Goal: Task Accomplishment & Management: Manage account settings

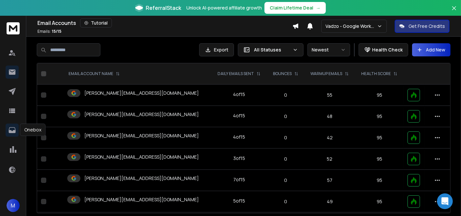
click at [11, 129] on icon at bounding box center [12, 130] width 8 height 8
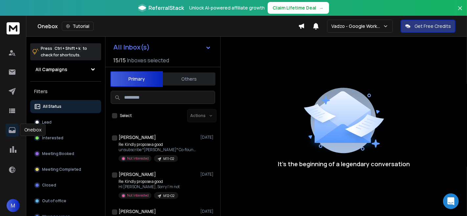
click at [10, 131] on icon at bounding box center [12, 130] width 7 height 6
click at [8, 74] on icon at bounding box center [12, 72] width 8 height 8
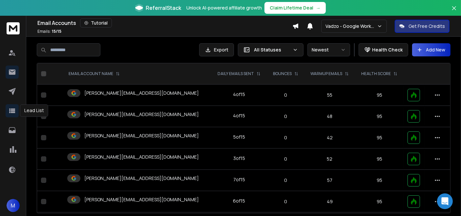
click at [12, 110] on icon at bounding box center [12, 111] width 6 height 5
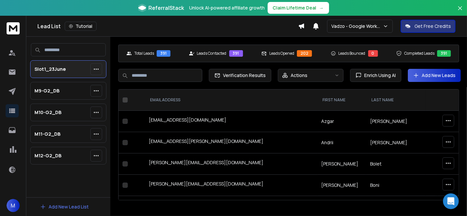
click at [56, 208] on button "Add New Lead List" at bounding box center [64, 206] width 59 height 13
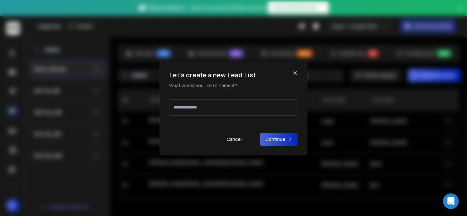
click at [209, 111] on input at bounding box center [233, 107] width 129 height 16
type input "*********"
click at [270, 140] on button "Continue" at bounding box center [279, 139] width 38 height 13
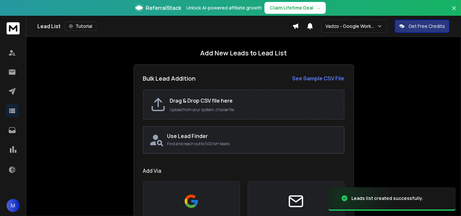
click at [243, 104] on div "Drag & Drop CSV file here Upload from your system, choose file" at bounding box center [253, 105] width 167 height 16
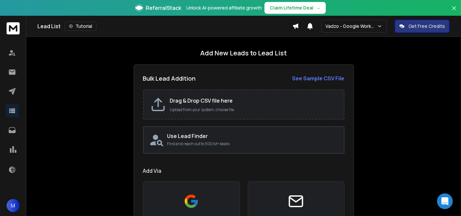
type input "**********"
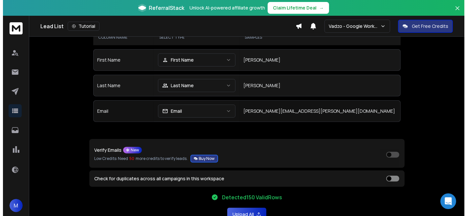
scroll to position [177, 0]
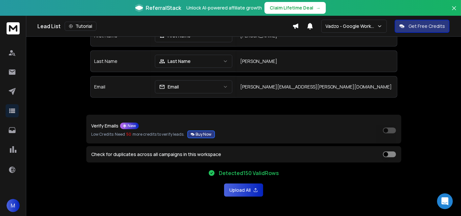
click at [246, 188] on button "Upload All" at bounding box center [243, 190] width 39 height 13
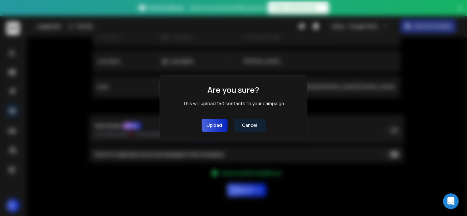
click at [216, 126] on button "Upload" at bounding box center [214, 125] width 26 height 13
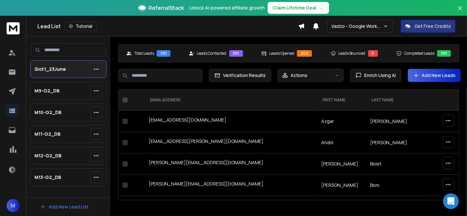
click at [69, 177] on div "M13-G2_DB" at bounding box center [68, 178] width 76 height 18
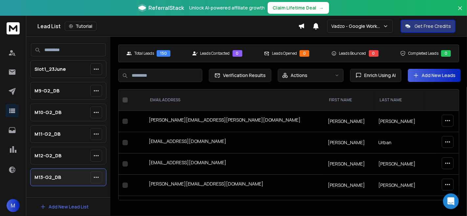
click at [64, 206] on button "Add New Lead List" at bounding box center [64, 206] width 59 height 13
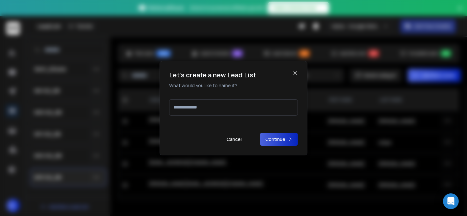
drag, startPoint x: 193, startPoint y: 112, endPoint x: 203, endPoint y: 123, distance: 15.3
click at [193, 112] on input at bounding box center [233, 107] width 129 height 16
type input "*********"
click at [274, 144] on button "Continue" at bounding box center [279, 139] width 38 height 13
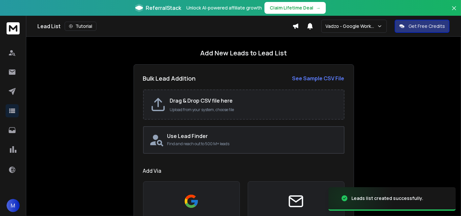
click at [203, 112] on p "Upload from your system, choose file" at bounding box center [253, 109] width 167 height 5
type input "**********"
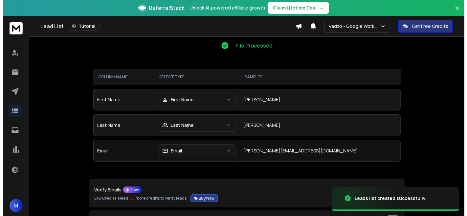
scroll to position [177, 0]
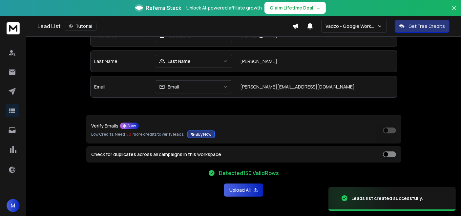
click at [251, 189] on button "Upload All" at bounding box center [243, 190] width 39 height 13
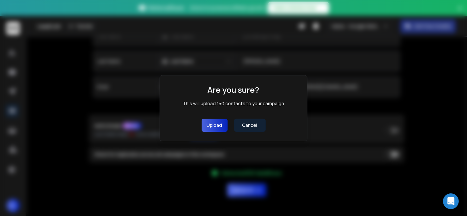
click at [208, 128] on button "Upload" at bounding box center [214, 125] width 26 height 13
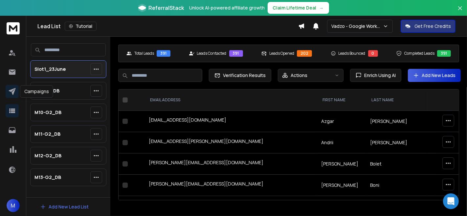
click at [15, 96] on link at bounding box center [12, 91] width 13 height 13
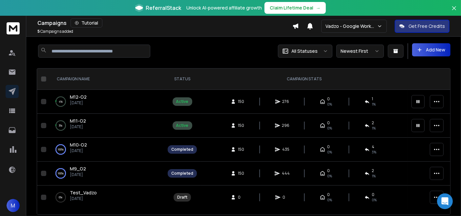
click at [434, 149] on icon "button" at bounding box center [436, 149] width 7 height 7
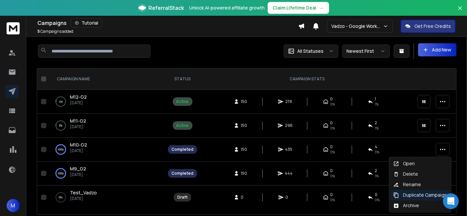
click at [414, 195] on div "Duplicate Campaign" at bounding box center [420, 195] width 54 height 7
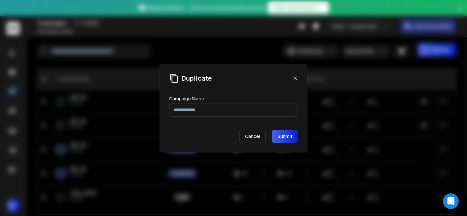
click at [254, 110] on input "text" at bounding box center [233, 110] width 129 height 13
type input "******"
drag, startPoint x: 287, startPoint y: 133, endPoint x: 289, endPoint y: 149, distance: 16.6
click at [287, 133] on button "Submit" at bounding box center [285, 136] width 26 height 13
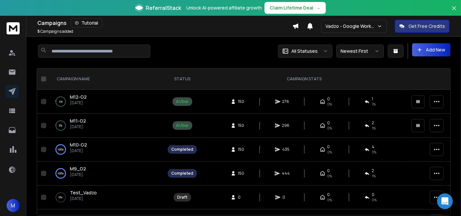
click at [209, 51] on div at bounding box center [140, 51] width 207 height 16
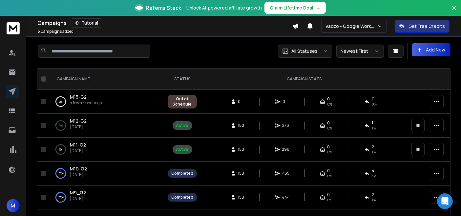
click at [433, 102] on icon "button" at bounding box center [436, 101] width 7 height 7
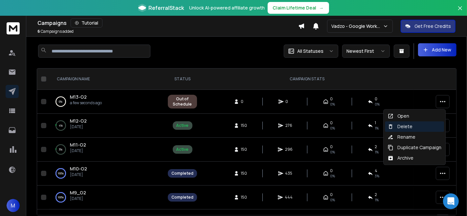
click at [408, 125] on div "Delete" at bounding box center [399, 126] width 25 height 7
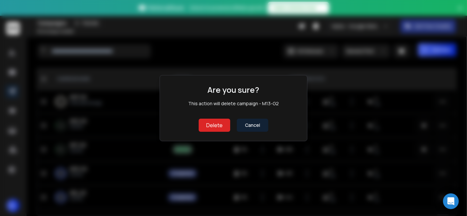
click at [247, 122] on button "Cancel" at bounding box center [252, 125] width 31 height 13
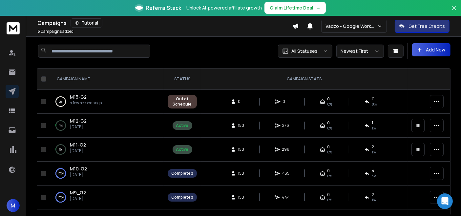
click at [433, 100] on icon "button" at bounding box center [436, 101] width 7 height 7
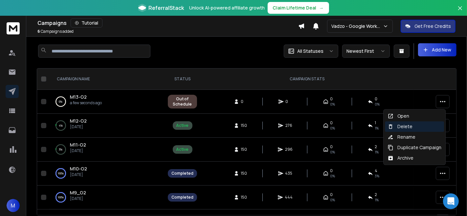
drag, startPoint x: 408, startPoint y: 126, endPoint x: 426, endPoint y: 141, distance: 23.3
click at [408, 124] on div "Delete" at bounding box center [399, 126] width 25 height 7
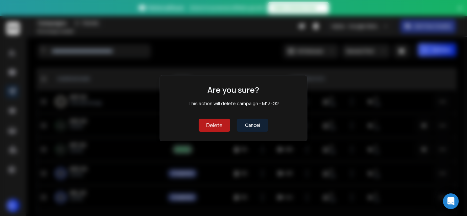
click at [221, 123] on button "Delete" at bounding box center [213, 125] width 31 height 13
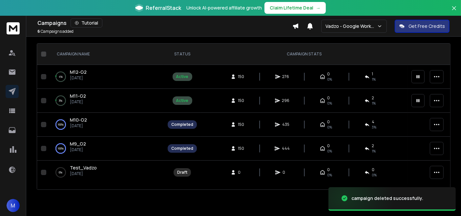
scroll to position [36, 0]
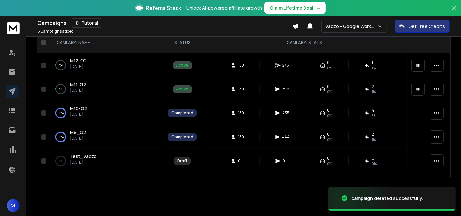
click at [439, 115] on icon "button" at bounding box center [436, 113] width 7 height 7
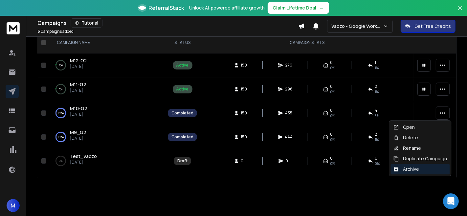
click at [297, 192] on div "Campaigns 6 Campaigns Added All Statuses Newest First Add New CAMPAIGN NAME STA…" at bounding box center [246, 115] width 419 height 216
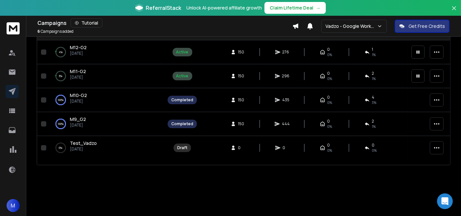
scroll to position [50, 0]
click at [436, 123] on icon "button" at bounding box center [436, 124] width 7 height 7
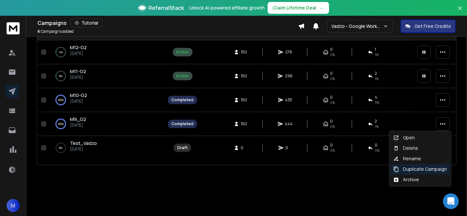
click at [262, 193] on div "Campaigns 6 Campaigns Added All Statuses Newest First Add New CAMPAIGN NAME STA…" at bounding box center [246, 102] width 419 height 216
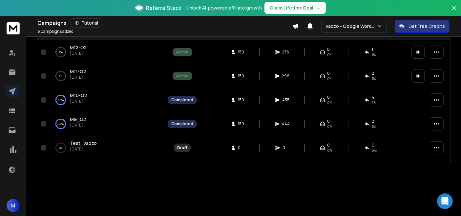
click at [439, 121] on icon "button" at bounding box center [436, 124] width 7 height 7
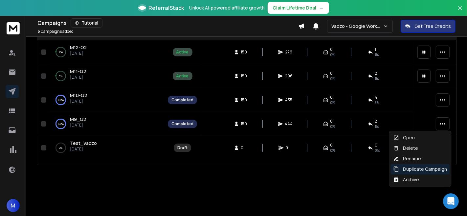
click at [426, 170] on div "Duplicate Campaign" at bounding box center [420, 169] width 54 height 7
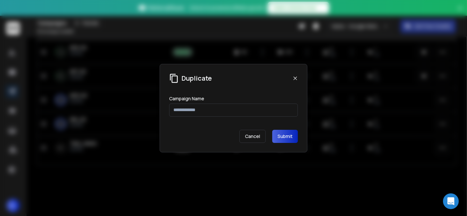
drag, startPoint x: 230, startPoint y: 110, endPoint x: 233, endPoint y: 112, distance: 3.5
click at [230, 110] on input "text" at bounding box center [233, 110] width 129 height 13
click at [209, 109] on input "******" at bounding box center [233, 110] width 129 height 13
type input "******"
click at [279, 137] on button "Submit" at bounding box center [285, 136] width 26 height 13
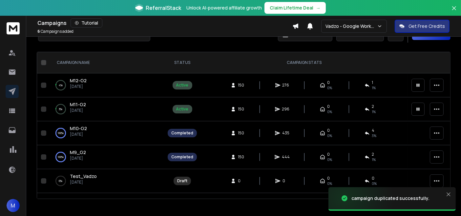
scroll to position [0, 0]
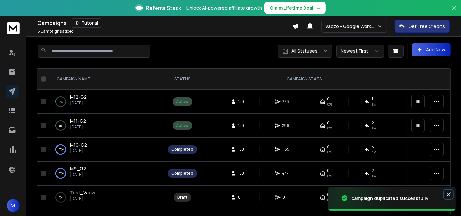
click at [448, 195] on icon "Notifications (F8)" at bounding box center [448, 194] width 7 height 7
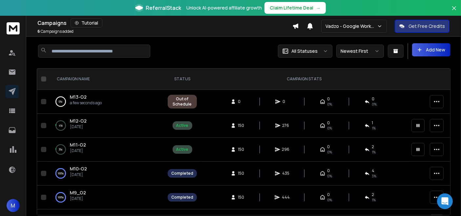
click at [196, 100] on td "Out of Schedule" at bounding box center [182, 102] width 37 height 24
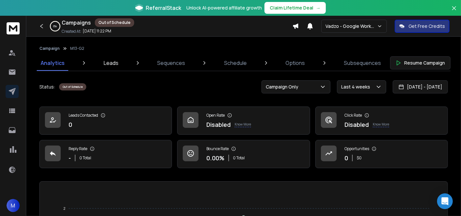
click at [112, 65] on p "Leads" at bounding box center [111, 63] width 15 height 8
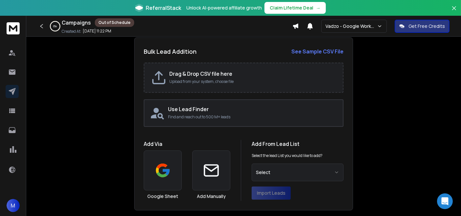
scroll to position [80, 0]
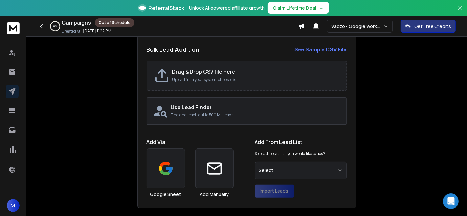
click at [275, 163] on button "Select" at bounding box center [301, 171] width 92 height 18
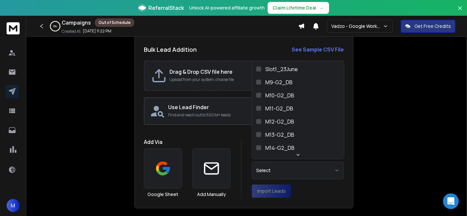
click at [260, 135] on button "button" at bounding box center [258, 134] width 5 height 5
drag, startPoint x: 268, startPoint y: 189, endPoint x: 287, endPoint y: 201, distance: 22.1
click at [268, 189] on button "Import Leads" at bounding box center [271, 191] width 39 height 13
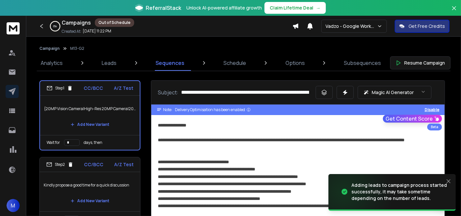
click at [447, 183] on div "Adding leads to campaign process started successfully, it may take sometime dep…" at bounding box center [399, 192] width 96 height 20
click at [447, 180] on div "Adding leads to campaign process started successfully, it may take sometime dep…" at bounding box center [395, 191] width 122 height 35
click at [233, 62] on p "Schedule" at bounding box center [235, 63] width 23 height 8
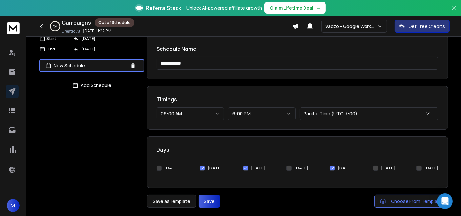
scroll to position [45, 0]
click at [200, 166] on button "[DATE]" at bounding box center [202, 168] width 5 height 5
click at [244, 168] on button "[DATE]" at bounding box center [245, 168] width 5 height 5
click at [335, 167] on button "[DATE]" at bounding box center [332, 168] width 5 height 5
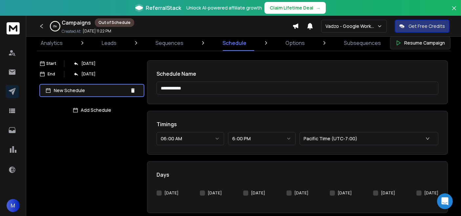
scroll to position [0, 0]
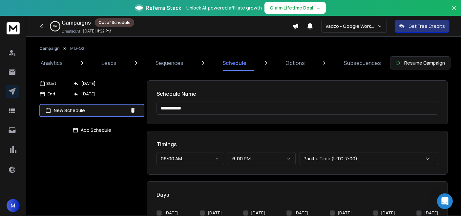
click at [93, 83] on p "[DATE]" at bounding box center [88, 83] width 14 height 5
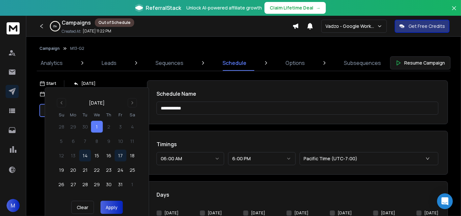
click at [120, 157] on button "17" at bounding box center [121, 156] width 12 height 12
click at [112, 207] on button "Apply" at bounding box center [111, 207] width 22 height 13
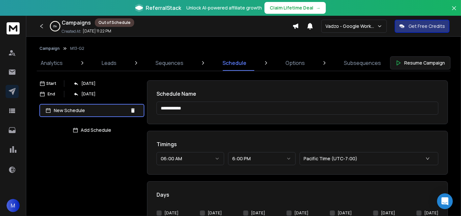
click at [95, 93] on p "[DATE]" at bounding box center [88, 94] width 14 height 5
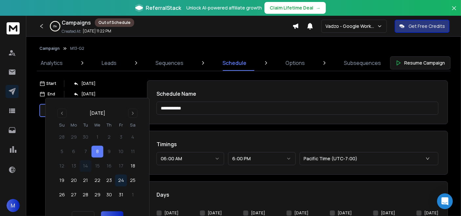
click at [122, 179] on button "24" at bounding box center [121, 181] width 12 height 12
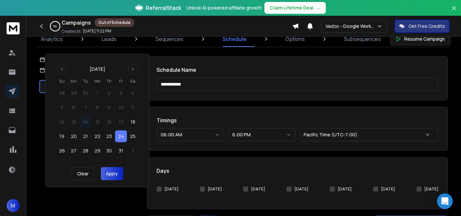
scroll to position [45, 0]
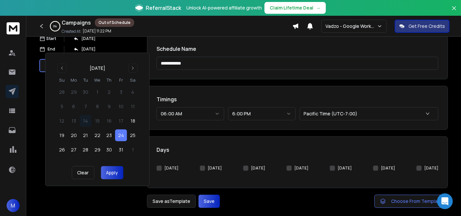
click at [112, 176] on button "Apply" at bounding box center [112, 172] width 22 height 13
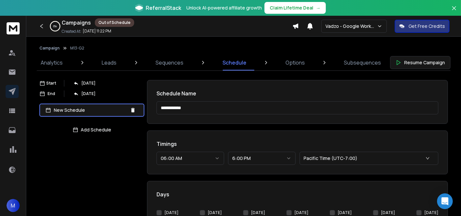
scroll to position [0, 0]
click at [117, 173] on div "**********" at bounding box center [243, 166] width 408 height 173
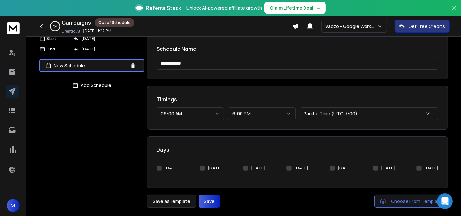
drag, startPoint x: 338, startPoint y: 166, endPoint x: 355, endPoint y: 199, distance: 37.6
click at [335, 166] on button "Friday" at bounding box center [332, 168] width 5 height 5
type button "on"
drag, startPoint x: 199, startPoint y: 167, endPoint x: 245, endPoint y: 214, distance: 65.7
click at [200, 167] on button "Tuesday" at bounding box center [202, 168] width 5 height 5
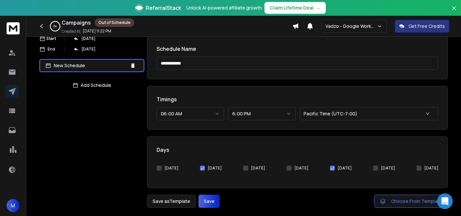
click at [292, 167] on button "Thursday" at bounding box center [288, 168] width 5 height 5
click at [209, 200] on button "Save" at bounding box center [208, 201] width 21 height 13
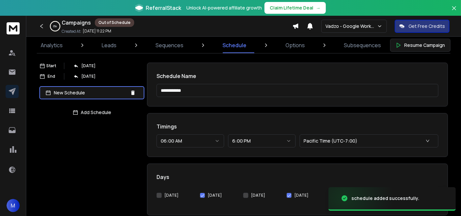
scroll to position [0, 0]
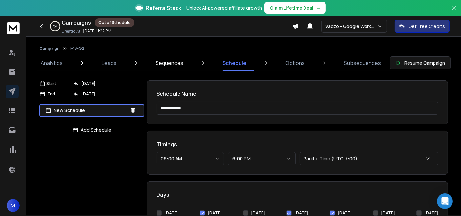
click at [159, 64] on p "Sequences" at bounding box center [170, 63] width 28 height 8
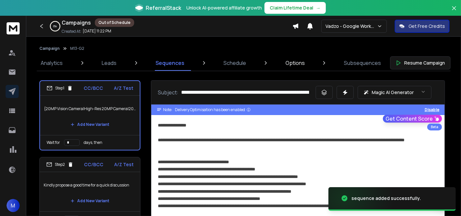
click at [296, 61] on p "Options" at bounding box center [294, 63] width 19 height 8
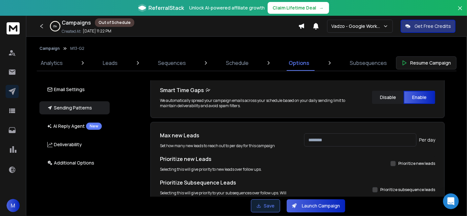
click at [267, 209] on button "Save" at bounding box center [265, 205] width 29 height 13
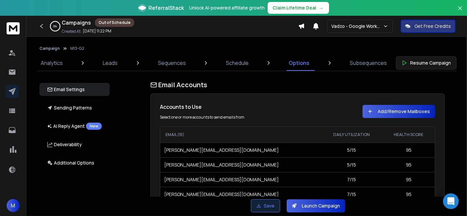
click at [266, 212] on button "Save" at bounding box center [265, 205] width 29 height 13
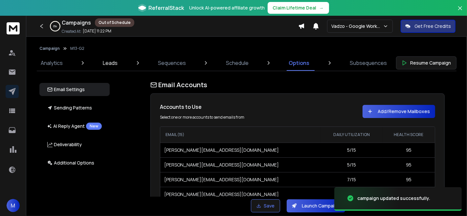
click at [111, 66] on p "Leads" at bounding box center [110, 63] width 15 height 8
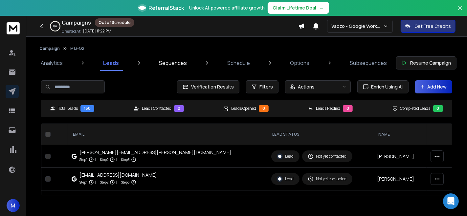
click at [177, 63] on p "Sequences" at bounding box center [173, 63] width 28 height 8
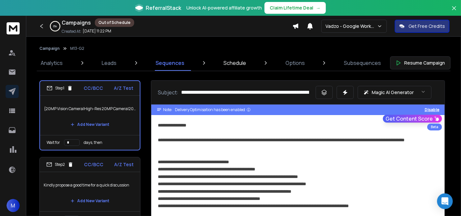
click at [232, 63] on p "Schedule" at bounding box center [235, 63] width 23 height 8
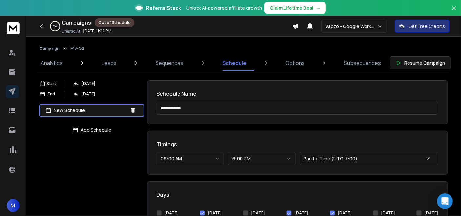
scroll to position [45, 0]
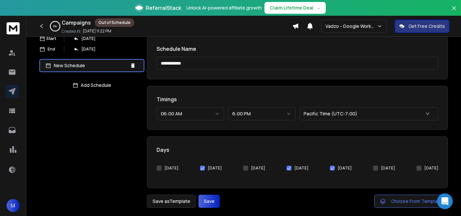
click at [204, 201] on button "Save" at bounding box center [208, 201] width 21 height 13
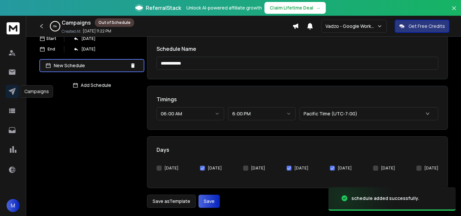
click at [14, 88] on icon at bounding box center [12, 92] width 8 height 8
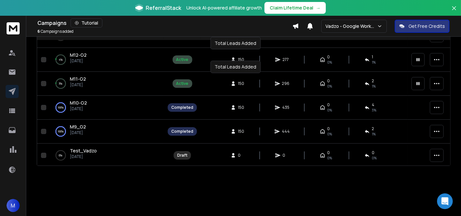
scroll to position [22, 0]
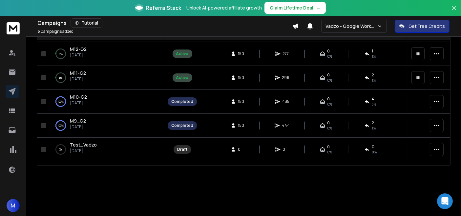
click at [435, 127] on button "button" at bounding box center [437, 125] width 14 height 13
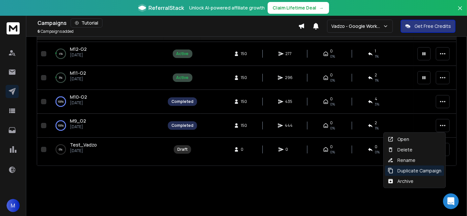
click at [417, 170] on div "Duplicate Campaign" at bounding box center [414, 171] width 54 height 7
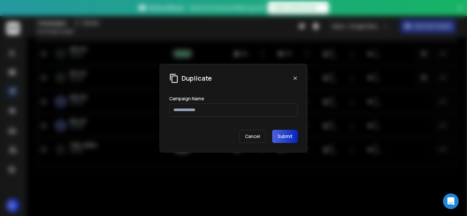
drag, startPoint x: 219, startPoint y: 108, endPoint x: 230, endPoint y: 116, distance: 13.1
click at [219, 108] on input "text" at bounding box center [233, 110] width 129 height 13
type input "******"
drag, startPoint x: 287, startPoint y: 138, endPoint x: 288, endPoint y: 154, distance: 15.8
click at [286, 138] on button "Submit" at bounding box center [285, 136] width 26 height 13
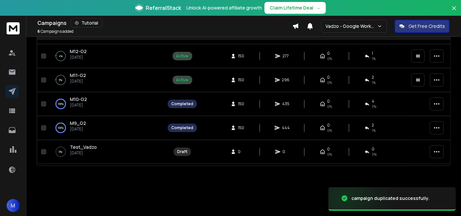
scroll to position [0, 0]
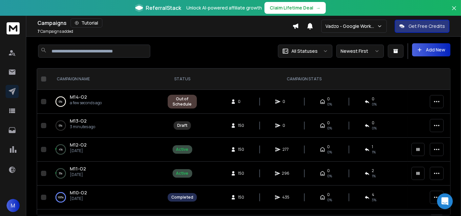
click at [205, 98] on div "0 0 0 0% 0 0%" at bounding box center [304, 101] width 199 height 10
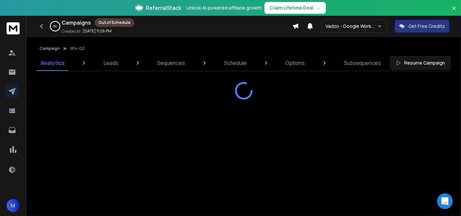
drag, startPoint x: 114, startPoint y: 63, endPoint x: 125, endPoint y: 76, distance: 17.9
click at [113, 63] on p "Leads" at bounding box center [111, 63] width 15 height 8
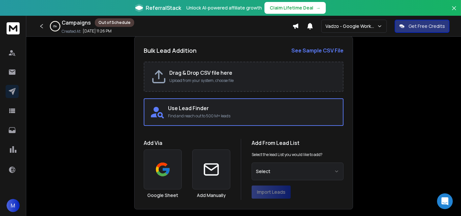
scroll to position [80, 0]
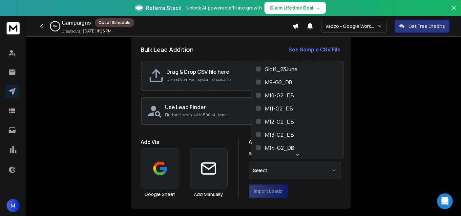
click at [282, 163] on button "Select" at bounding box center [295, 171] width 92 height 18
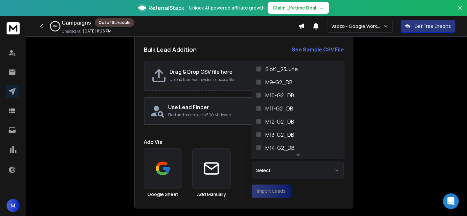
click at [261, 149] on button "button" at bounding box center [258, 147] width 5 height 5
click at [276, 190] on button "Import Leads" at bounding box center [271, 191] width 39 height 13
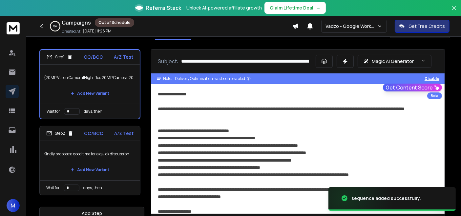
scroll to position [20, 0]
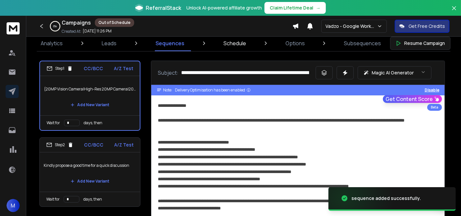
click at [238, 46] on p "Schedule" at bounding box center [235, 43] width 23 height 8
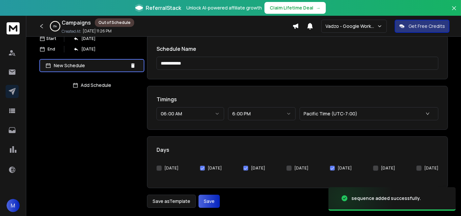
scroll to position [45, 0]
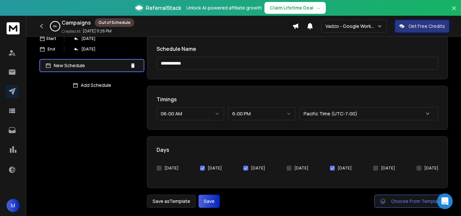
click at [200, 167] on button "Tuesday" at bounding box center [202, 168] width 5 height 5
click at [243, 169] on button "Wednesday" at bounding box center [245, 168] width 5 height 5
click at [336, 170] on div "Friday" at bounding box center [341, 168] width 22 height 13
click at [335, 168] on button "Friday" at bounding box center [332, 168] width 5 height 5
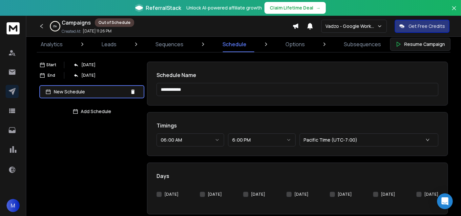
scroll to position [0, 0]
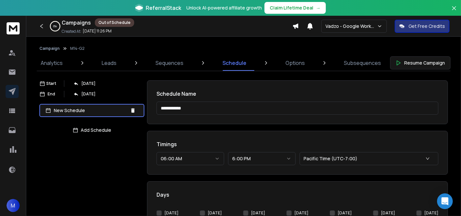
type button "on"
click at [87, 83] on p "Wed Oct 01 2025" at bounding box center [88, 83] width 14 height 5
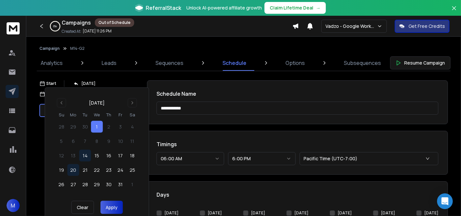
click at [71, 172] on button "20" at bounding box center [73, 170] width 12 height 12
click at [108, 207] on button "Apply" at bounding box center [111, 207] width 22 height 13
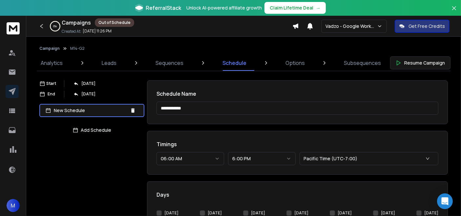
click at [96, 90] on div "Start Mon Oct 20 2025 End Wed Oct 08 2025" at bounding box center [91, 88] width 105 height 17
click at [95, 94] on p "Wed Oct 08 2025" at bounding box center [88, 94] width 14 height 5
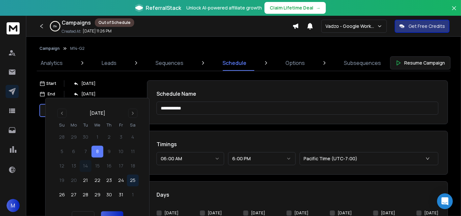
click at [130, 181] on button "25" at bounding box center [133, 181] width 12 height 12
click at [106, 213] on button "Apply" at bounding box center [112, 218] width 22 height 13
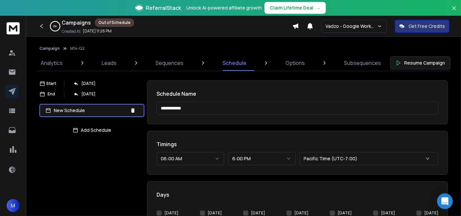
click at [117, 168] on div "**********" at bounding box center [243, 166] width 408 height 173
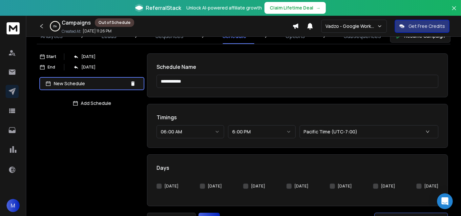
scroll to position [45, 0]
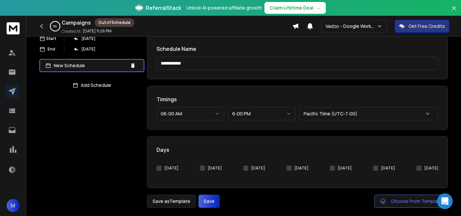
click at [159, 166] on button "Monday" at bounding box center [159, 168] width 5 height 5
click at [244, 167] on button "Wednesday" at bounding box center [245, 168] width 5 height 5
type button "on"
click at [335, 167] on button "on" at bounding box center [332, 168] width 5 height 5
click at [214, 197] on button "Save" at bounding box center [208, 201] width 21 height 13
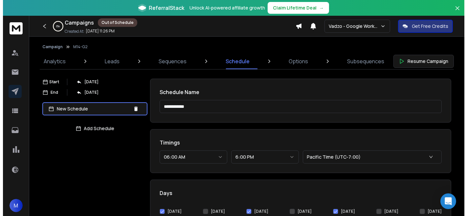
scroll to position [0, 0]
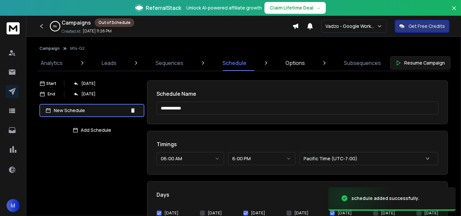
click at [298, 63] on p "Options" at bounding box center [294, 63] width 19 height 8
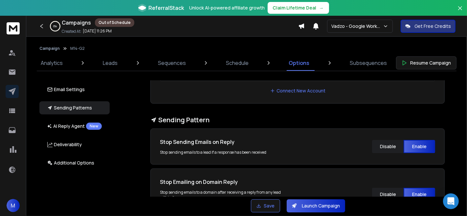
scroll to position [219, 0]
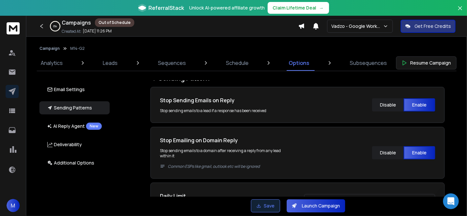
click at [262, 206] on button "Save" at bounding box center [265, 205] width 29 height 13
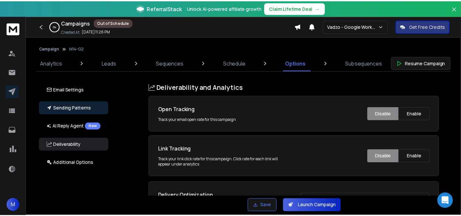
scroll to position [948, 0]
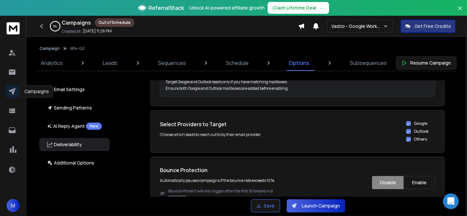
click at [11, 89] on icon at bounding box center [12, 92] width 8 height 8
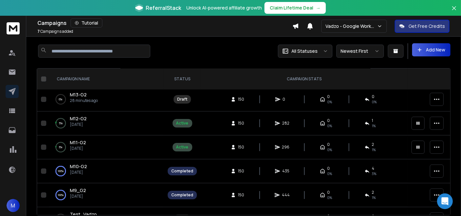
scroll to position [46, 0]
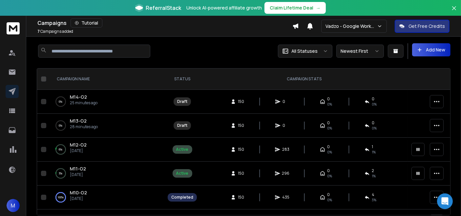
click at [200, 51] on div at bounding box center [140, 51] width 207 height 16
drag, startPoint x: 10, startPoint y: 127, endPoint x: 23, endPoint y: 146, distance: 23.1
click at [10, 126] on icon at bounding box center [12, 130] width 8 height 8
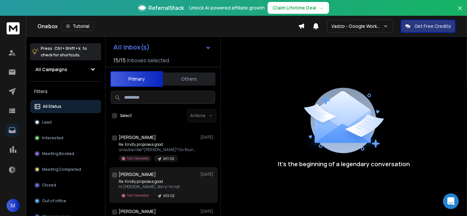
click at [175, 182] on p "Re: Kindly propose a good" at bounding box center [148, 181] width 61 height 5
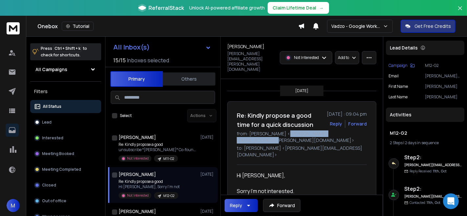
drag, startPoint x: 280, startPoint y: 118, endPoint x: 346, endPoint y: 119, distance: 66.9
click at [346, 131] on p "from: [PERSON_NAME] <[PERSON_NAME][EMAIL_ADDRESS][PERSON_NAME][DOMAIN_NAME]>" at bounding box center [302, 137] width 130 height 13
copy p "[PERSON_NAME][EMAIL_ADDRESS][PERSON_NAME][DOMAIN_NAME]"
click at [335, 172] on div "Hi [PERSON_NAME], Sorry I'm not interested. Cheers [PERSON_NAME]" at bounding box center [299, 195] width 125 height 47
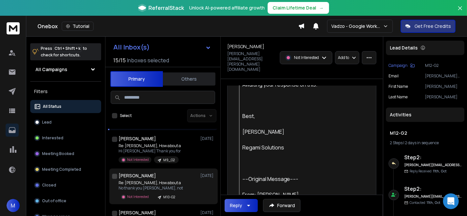
scroll to position [109, 0]
drag, startPoint x: 176, startPoint y: 145, endPoint x: 188, endPoint y: 170, distance: 28.0
click at [176, 145] on p "Re: [PERSON_NAME], How about a" at bounding box center [150, 146] width 64 height 5
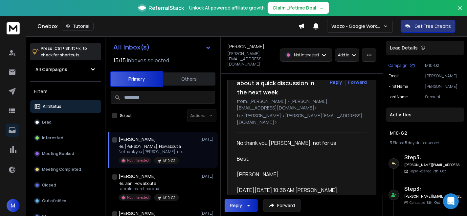
scroll to position [0, 0]
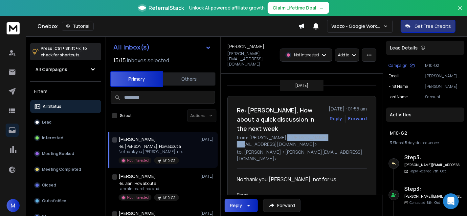
drag, startPoint x: 280, startPoint y: 128, endPoint x: 322, endPoint y: 129, distance: 42.0
click at [322, 135] on p "from: [PERSON_NAME] <[PERSON_NAME][EMAIL_ADDRESS][DOMAIN_NAME]>" at bounding box center [302, 141] width 130 height 13
copy p "[PERSON_NAME][EMAIL_ADDRESS][DOMAIN_NAME]"
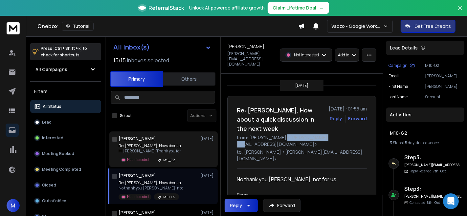
scroll to position [36, 0]
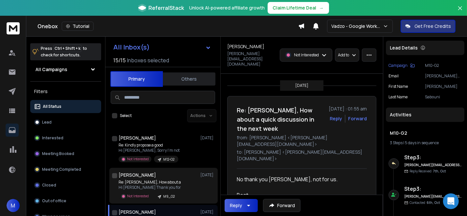
click at [172, 180] on p "Re: [PERSON_NAME], How about a" at bounding box center [149, 182] width 62 height 5
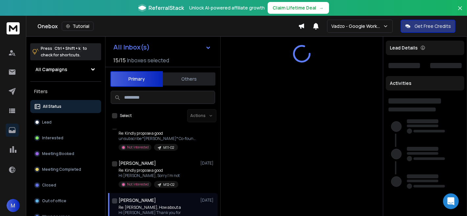
scroll to position [0, 0]
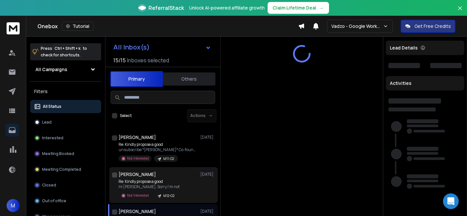
click at [175, 178] on div "[PERSON_NAME] [DATE] Re: Kindly propose a good Hi [PERSON_NAME], Sorry I'm not …" at bounding box center [166, 185] width 96 height 28
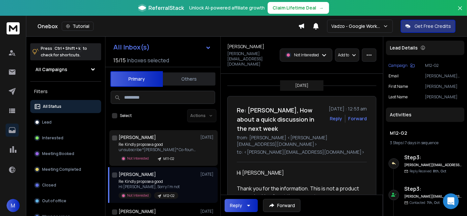
click at [176, 146] on p "Re: Kindly propose a good" at bounding box center [157, 144] width 79 height 5
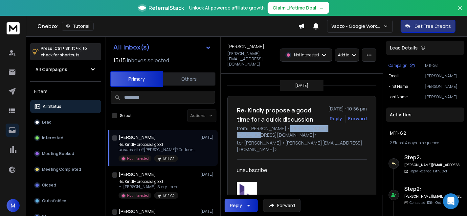
drag, startPoint x: 282, startPoint y: 118, endPoint x: 343, endPoint y: 144, distance: 66.2
click at [337, 125] on p "from: [PERSON_NAME] <[PERSON_NAME][EMAIL_ADDRESS][DOMAIN_NAME]>" at bounding box center [302, 131] width 130 height 13
copy p "[PERSON_NAME][EMAIL_ADDRESS][DOMAIN_NAME]"
click at [303, 182] on p at bounding box center [299, 197] width 125 height 31
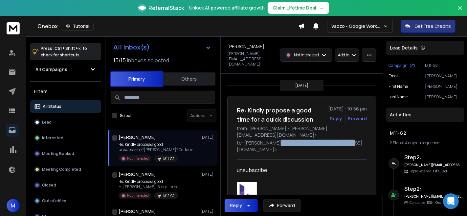
drag, startPoint x: 271, startPoint y: 126, endPoint x: 335, endPoint y: 126, distance: 64.6
click at [335, 140] on p "to: [PERSON_NAME] <[PERSON_NAME][EMAIL_ADDRESS][DOMAIN_NAME]>" at bounding box center [302, 146] width 130 height 13
copy p "[PERSON_NAME][EMAIL_ADDRESS][DOMAIN_NAME]"
click at [186, 78] on button "Others" at bounding box center [189, 79] width 52 height 14
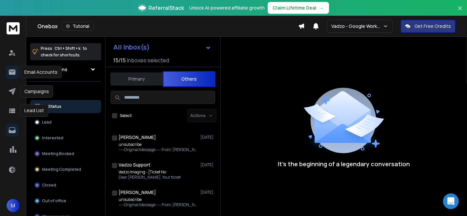
click at [10, 69] on icon at bounding box center [12, 72] width 8 height 8
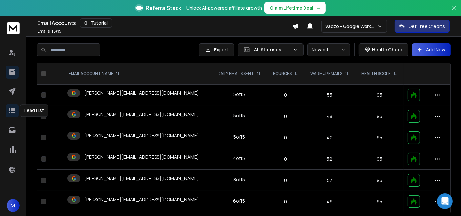
click at [13, 111] on icon at bounding box center [12, 111] width 6 height 5
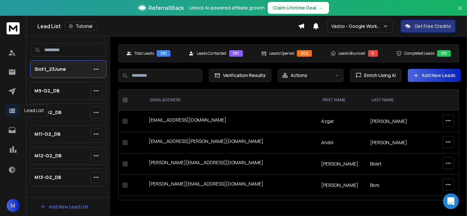
click at [9, 113] on icon at bounding box center [12, 111] width 8 height 8
